Goal: Navigation & Orientation: Find specific page/section

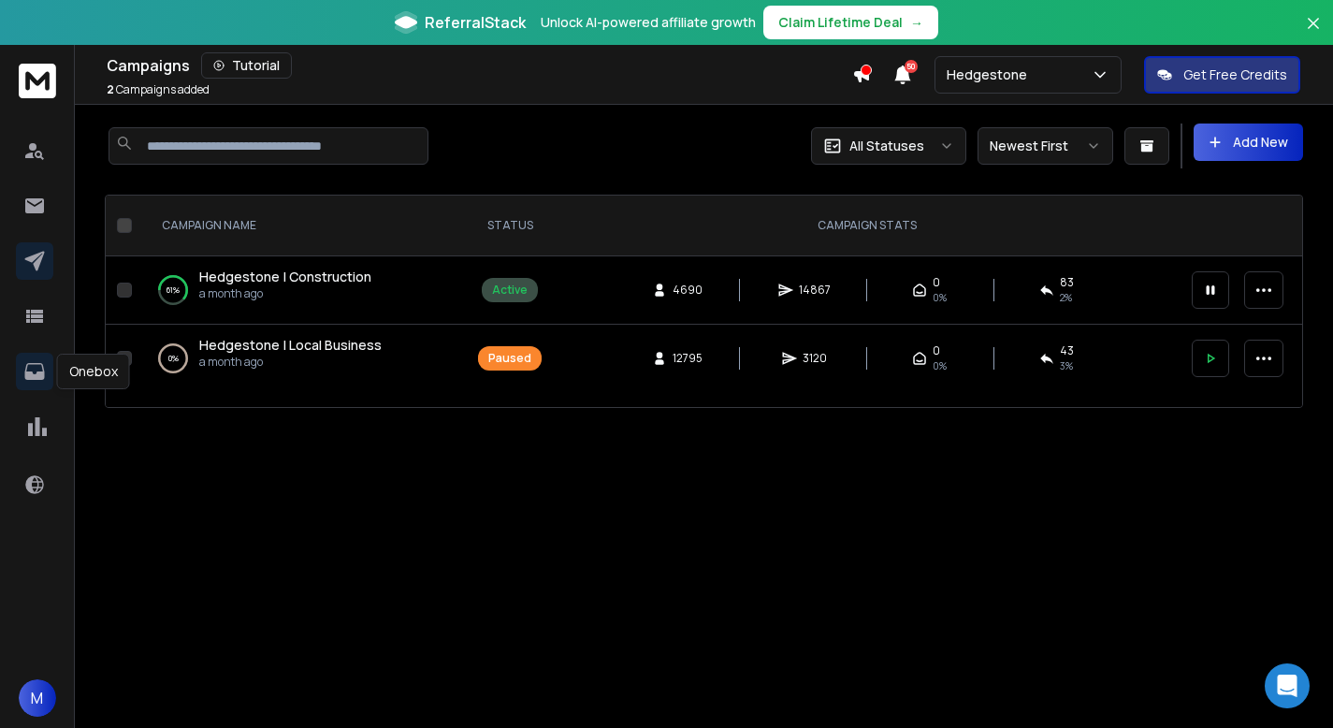
click at [42, 376] on icon at bounding box center [34, 371] width 20 height 17
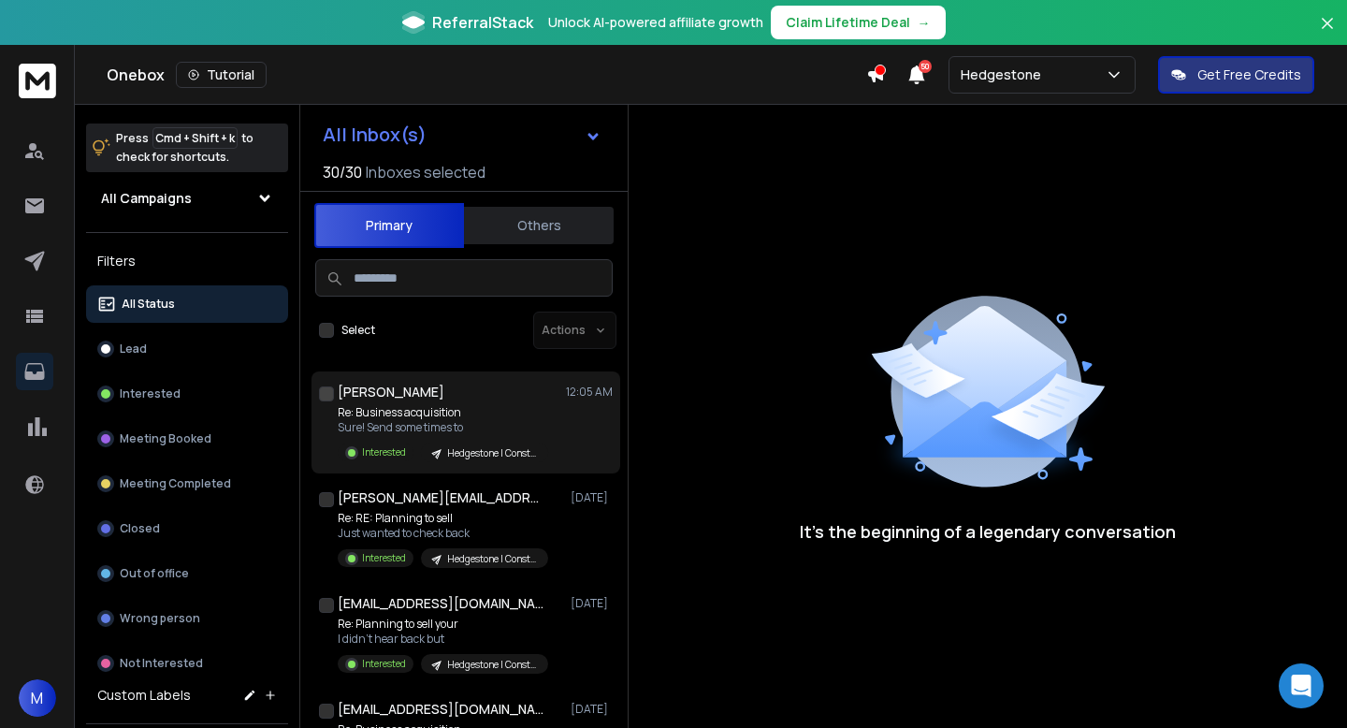
click at [440, 410] on p "Re: Business acquisition" at bounding box center [443, 412] width 210 height 15
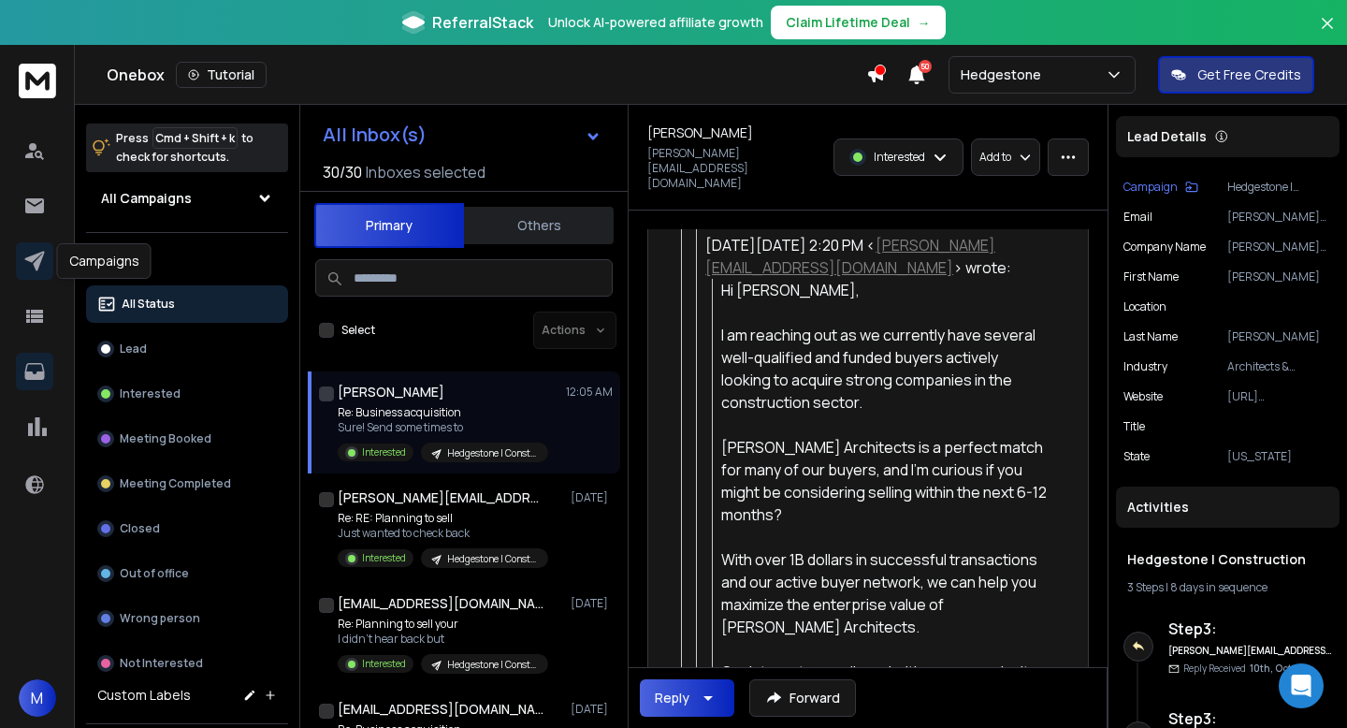
click at [43, 262] on icon at bounding box center [34, 261] width 22 height 22
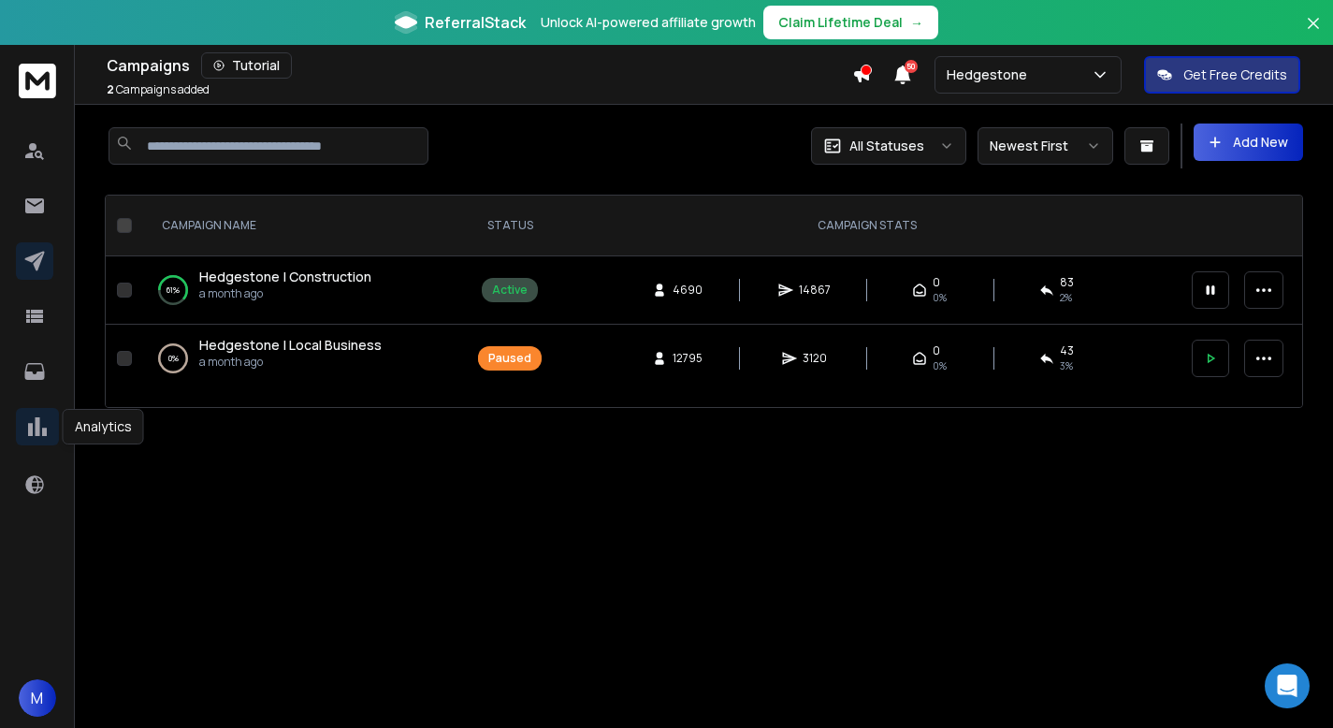
click at [32, 431] on icon at bounding box center [37, 426] width 19 height 19
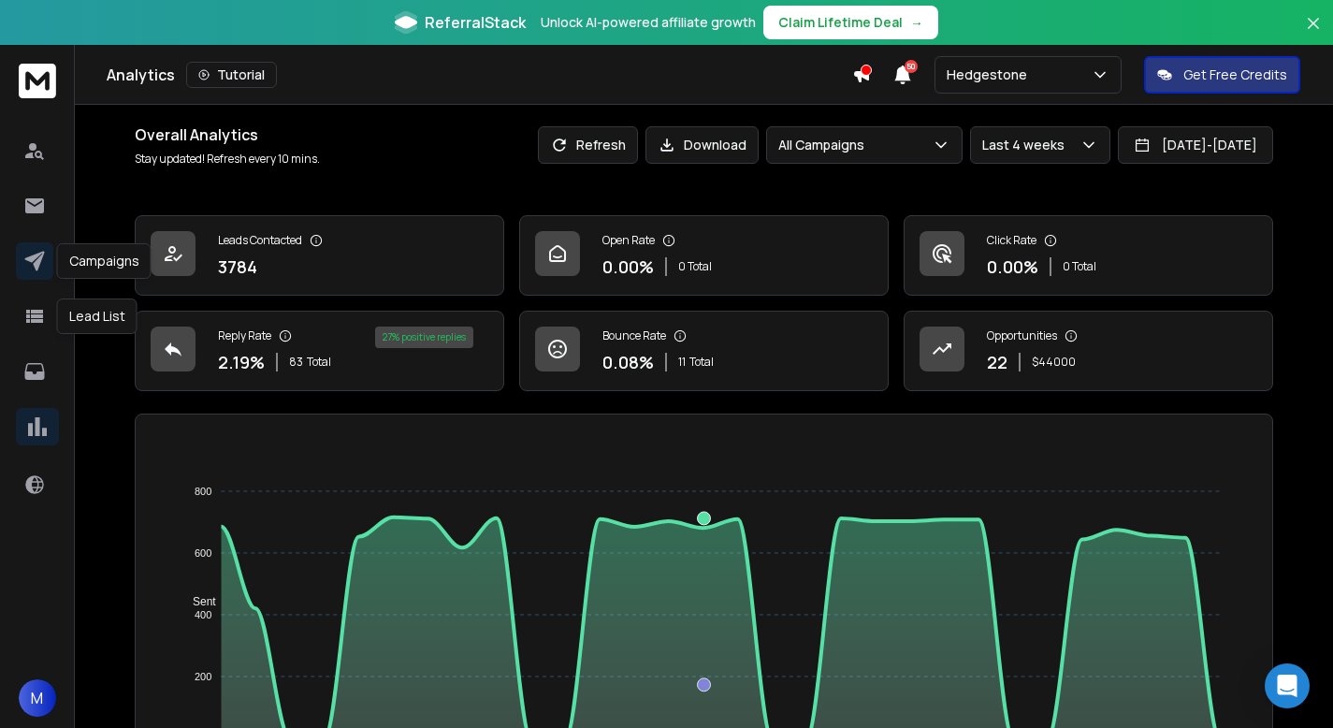
click at [32, 269] on icon at bounding box center [34, 261] width 22 height 22
